Goal: Navigation & Orientation: Find specific page/section

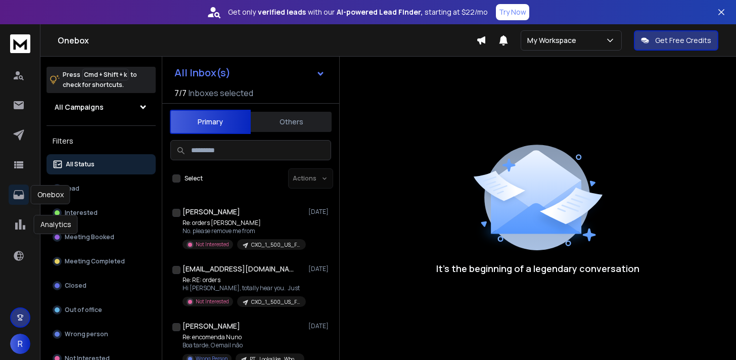
click at [19, 202] on link at bounding box center [19, 195] width 20 height 20
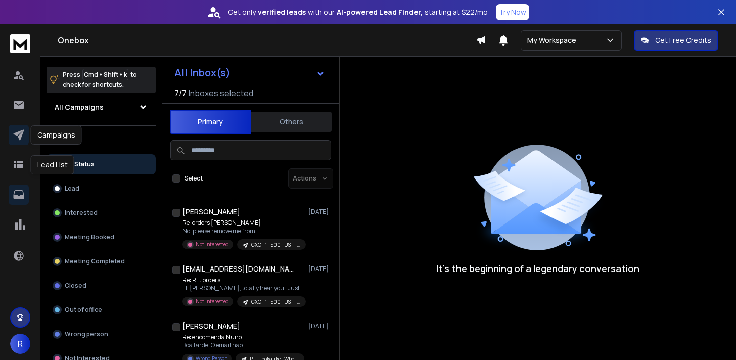
click at [21, 131] on icon at bounding box center [19, 135] width 12 height 12
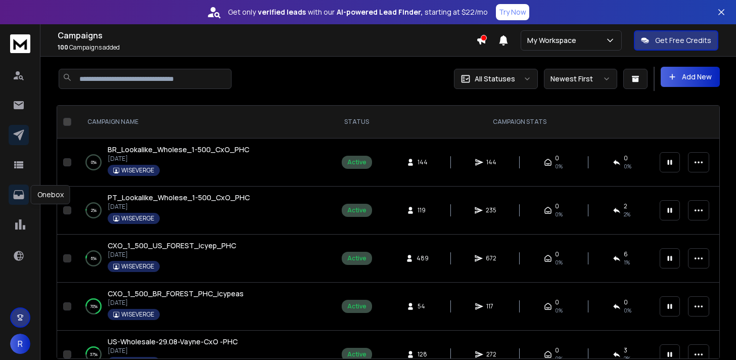
click at [21, 187] on link at bounding box center [19, 195] width 20 height 20
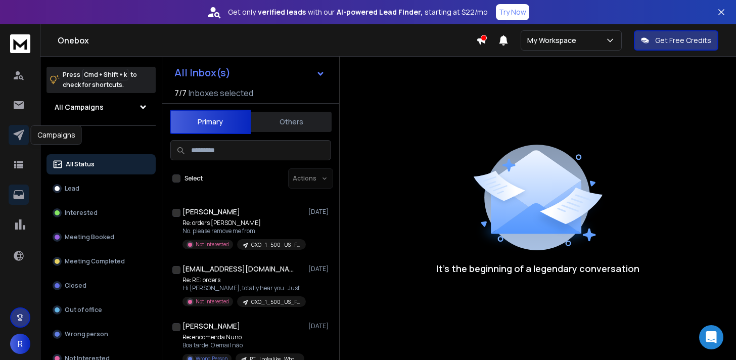
click at [15, 131] on icon at bounding box center [19, 135] width 12 height 12
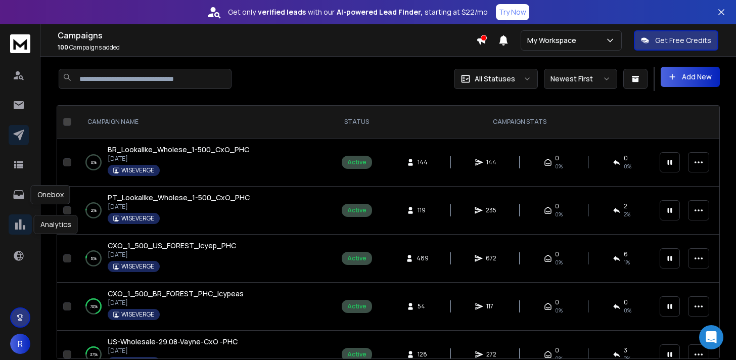
click at [21, 221] on icon at bounding box center [20, 224] width 15 height 15
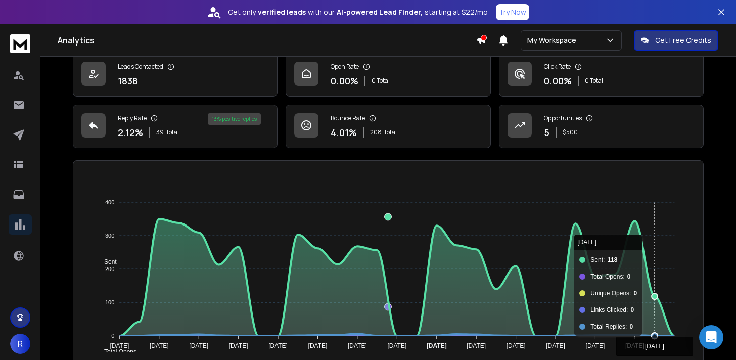
scroll to position [87, 0]
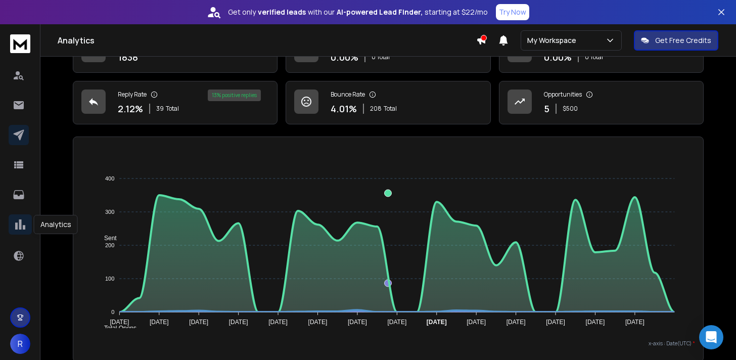
click at [24, 132] on icon at bounding box center [19, 135] width 12 height 12
